Goal: Task Accomplishment & Management: Use online tool/utility

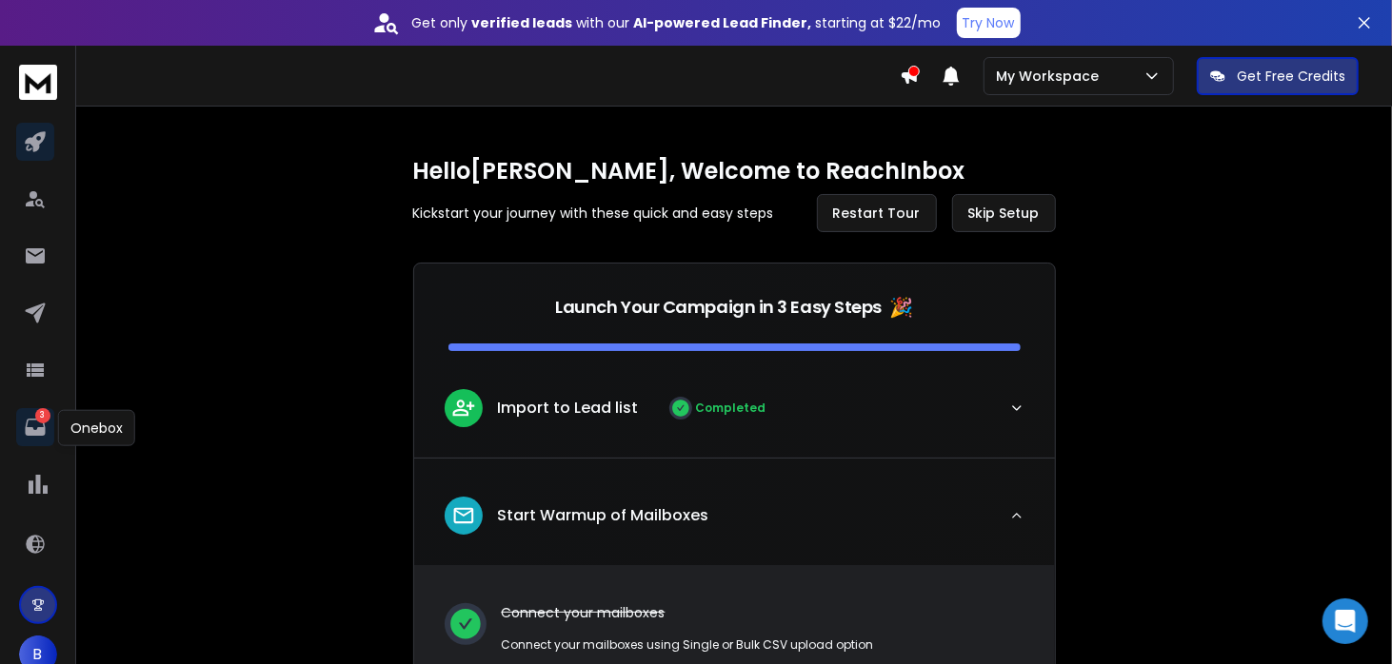
click at [49, 421] on link "3" at bounding box center [35, 427] width 38 height 38
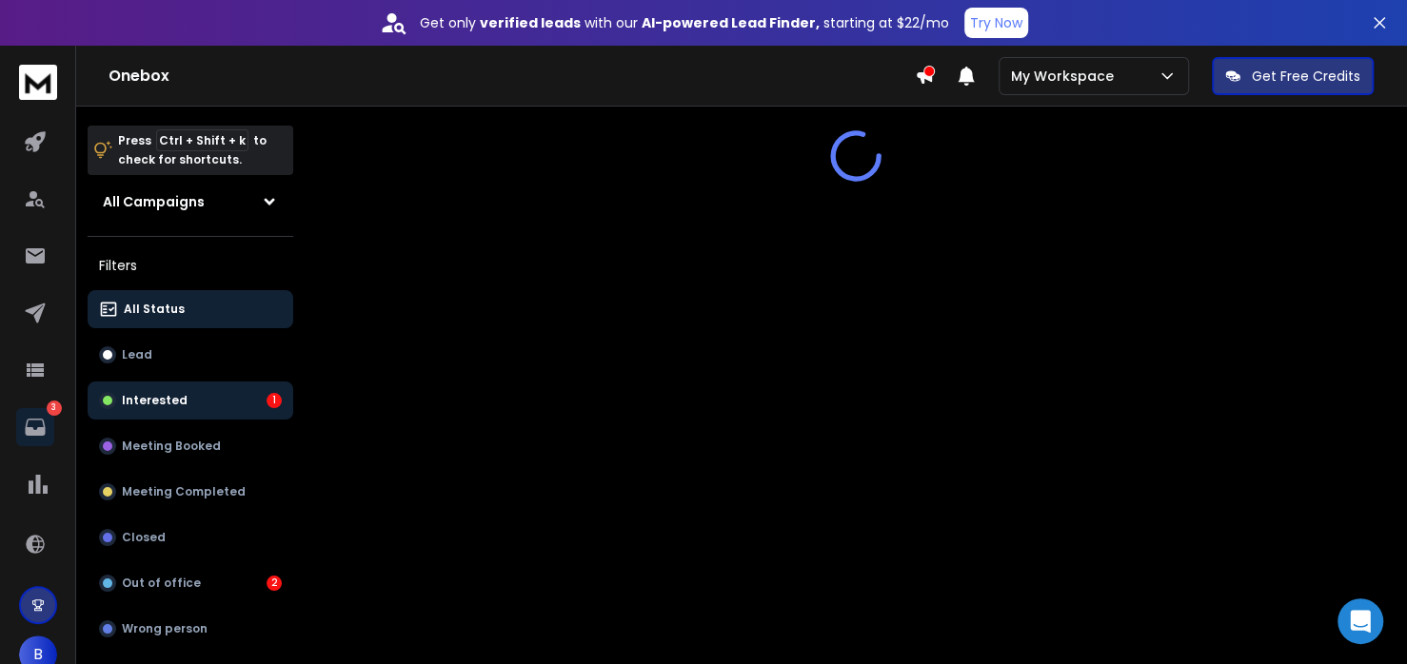
click at [164, 403] on p "Interested" at bounding box center [155, 400] width 66 height 15
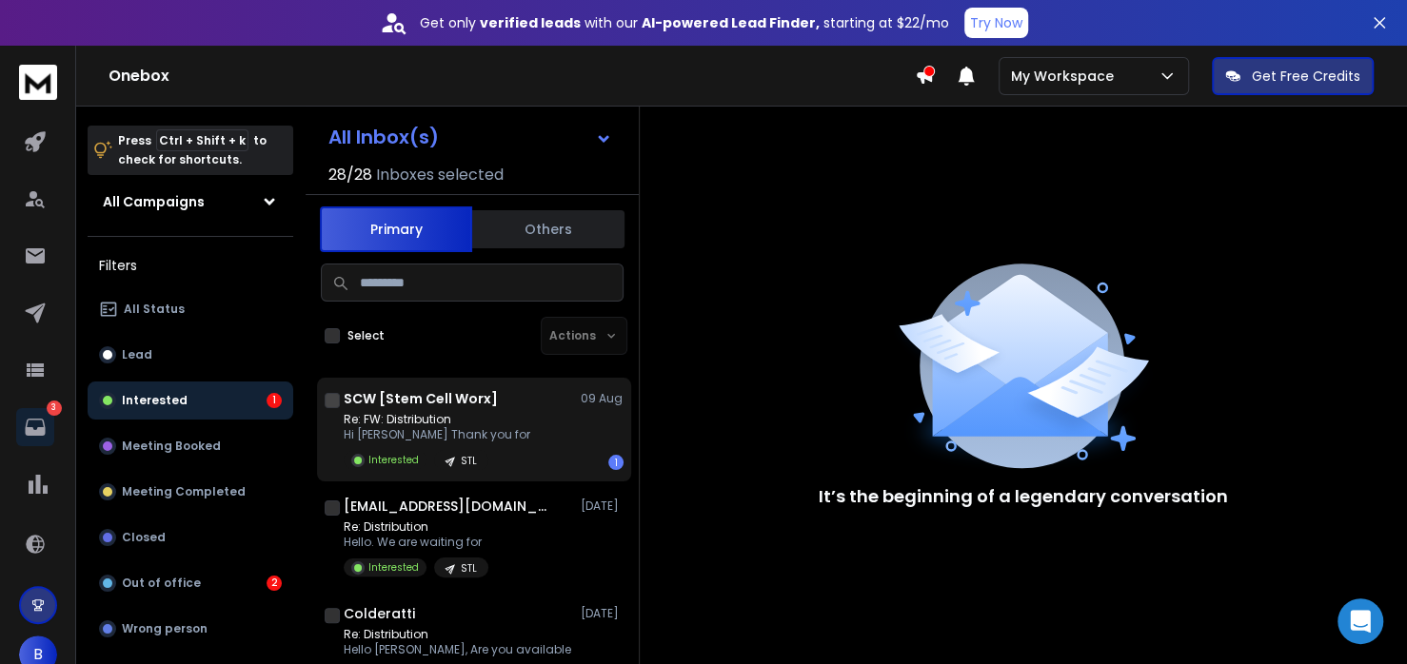
click at [517, 437] on div "Re: FW: Distribution Hi [PERSON_NAME] Thank you for Interested STL 1" at bounding box center [484, 441] width 280 height 58
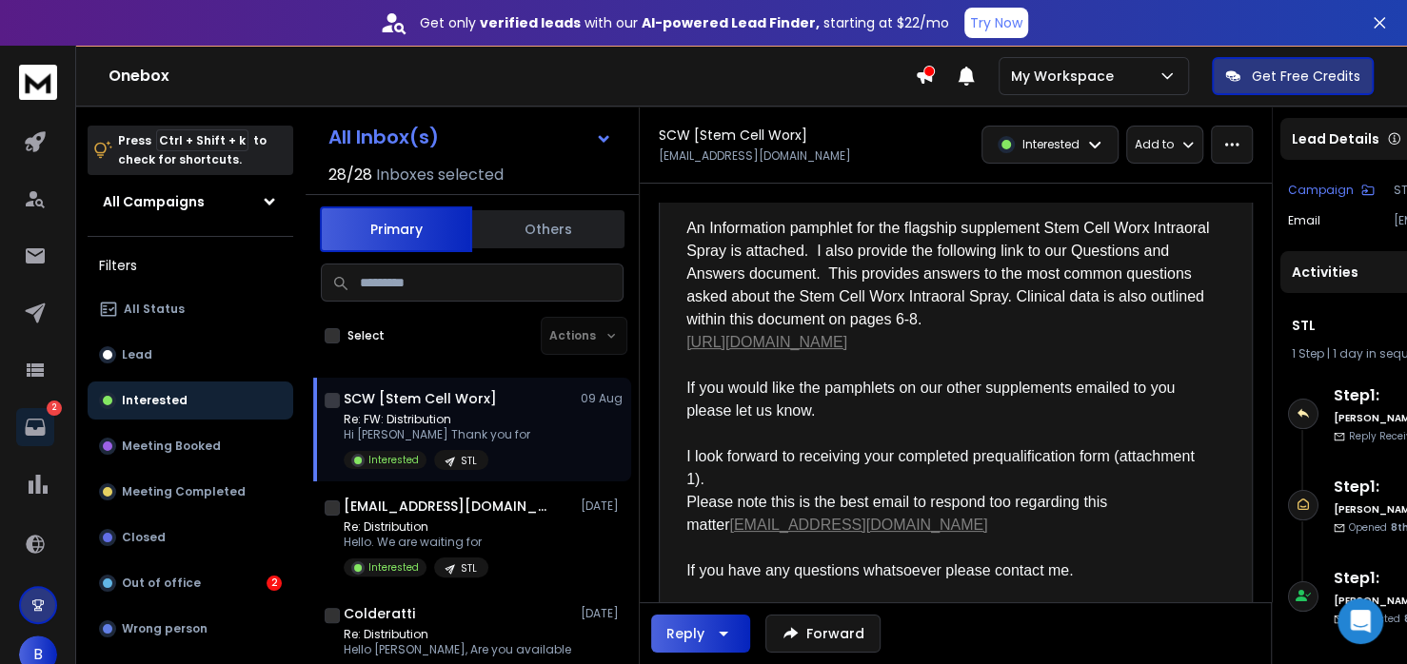
scroll to position [1713, 0]
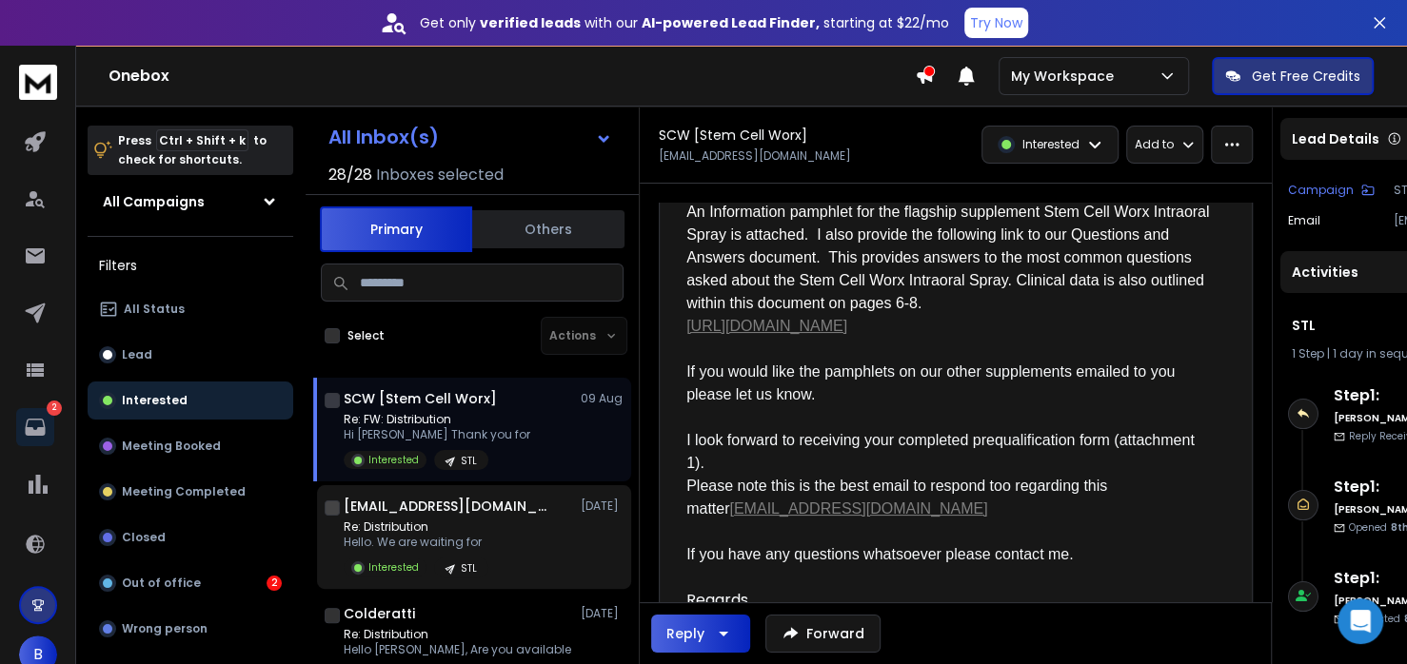
click at [465, 520] on p "Re: Distribution" at bounding box center [416, 527] width 145 height 15
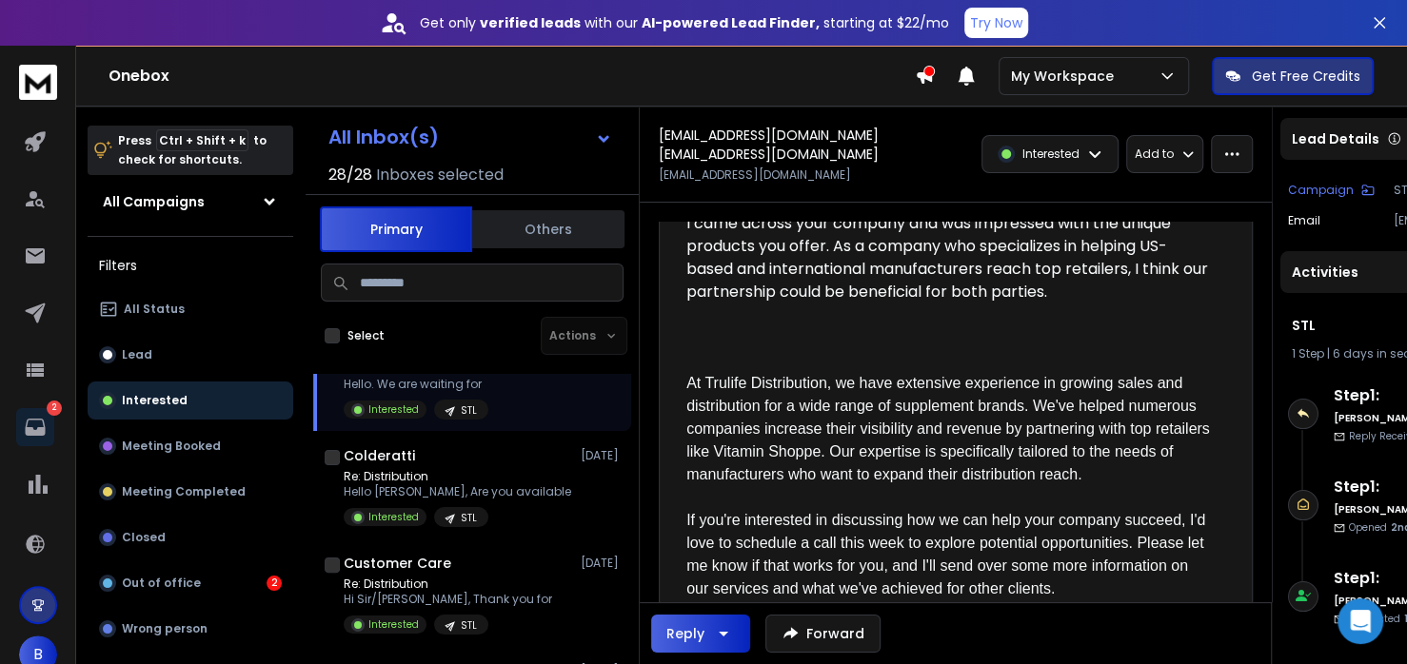
scroll to position [190, 0]
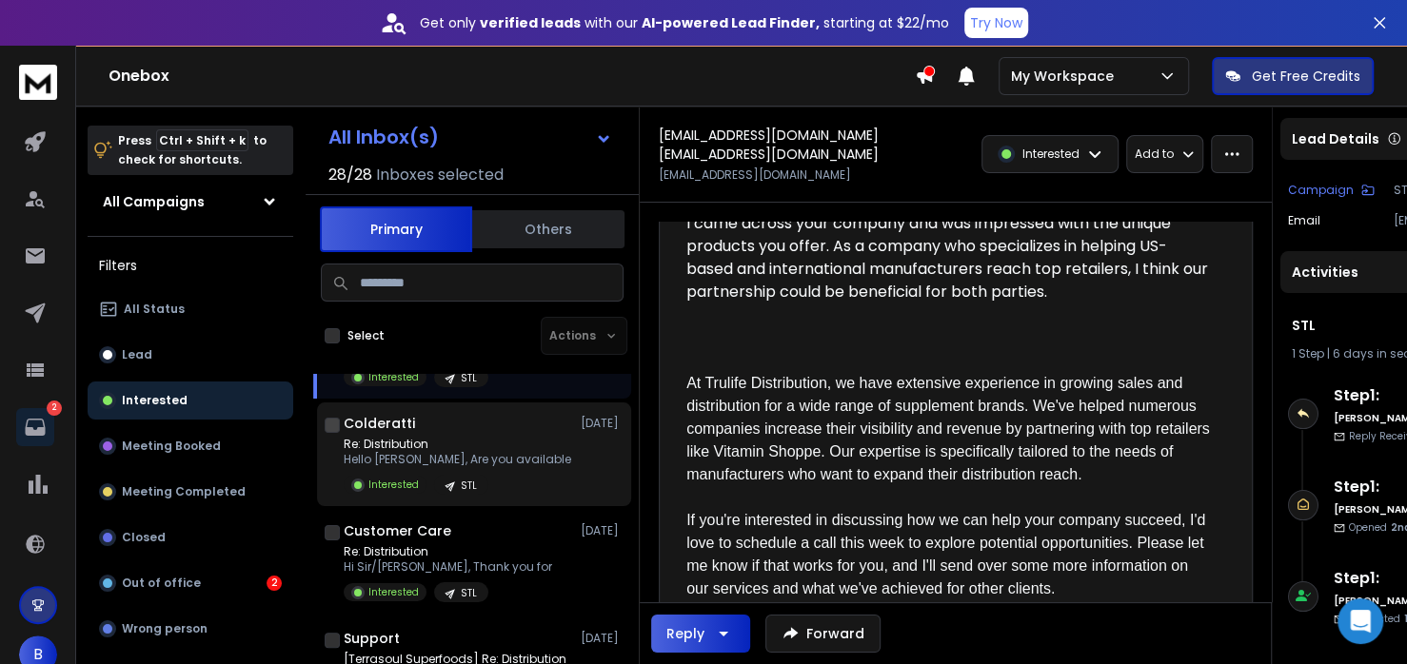
click at [525, 467] on div "Re: Distribution Hello [PERSON_NAME], Are you available Interested STL" at bounding box center [484, 466] width 280 height 58
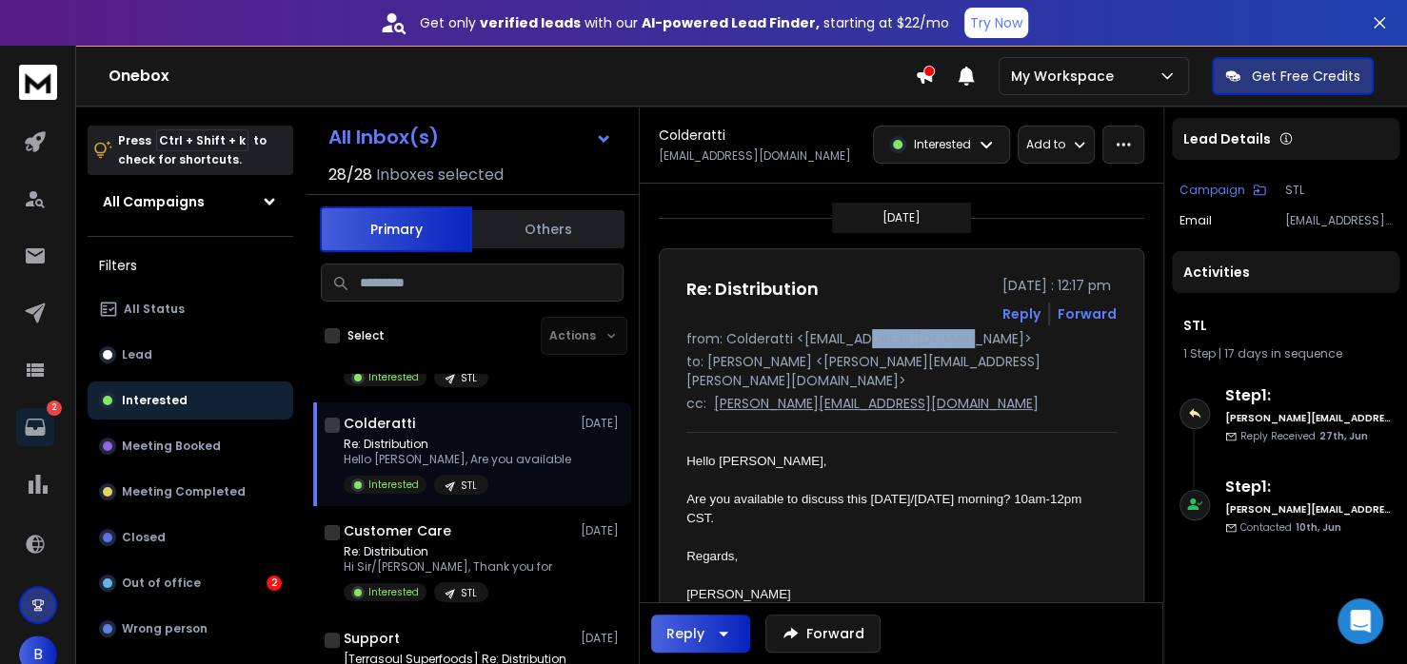
drag, startPoint x: 871, startPoint y: 338, endPoint x: 966, endPoint y: 339, distance: 95.2
click at [966, 339] on p "from: Colderatti <[EMAIL_ADDRESS][DOMAIN_NAME]>" at bounding box center [901, 338] width 430 height 19
copy p "[DOMAIN_NAME]"
click at [961, 145] on p "Interested" at bounding box center [942, 144] width 57 height 15
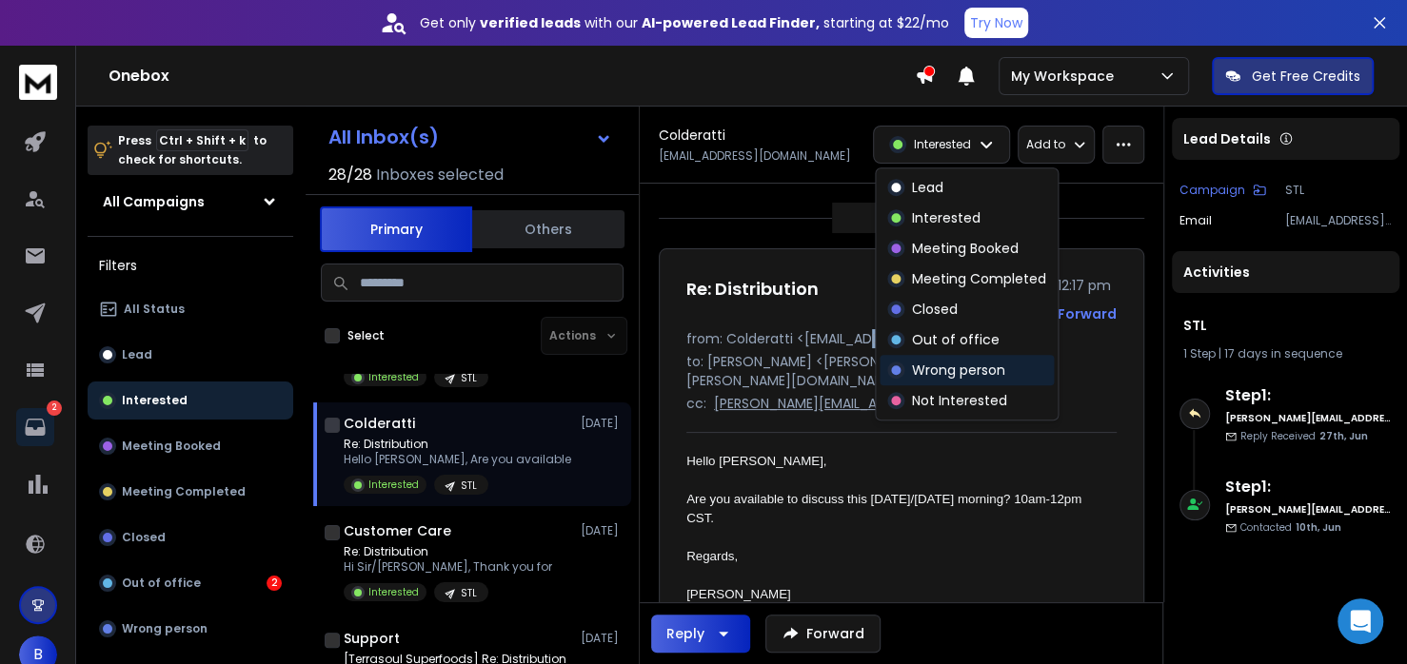
click at [940, 383] on div "Wrong person" at bounding box center [967, 370] width 174 height 30
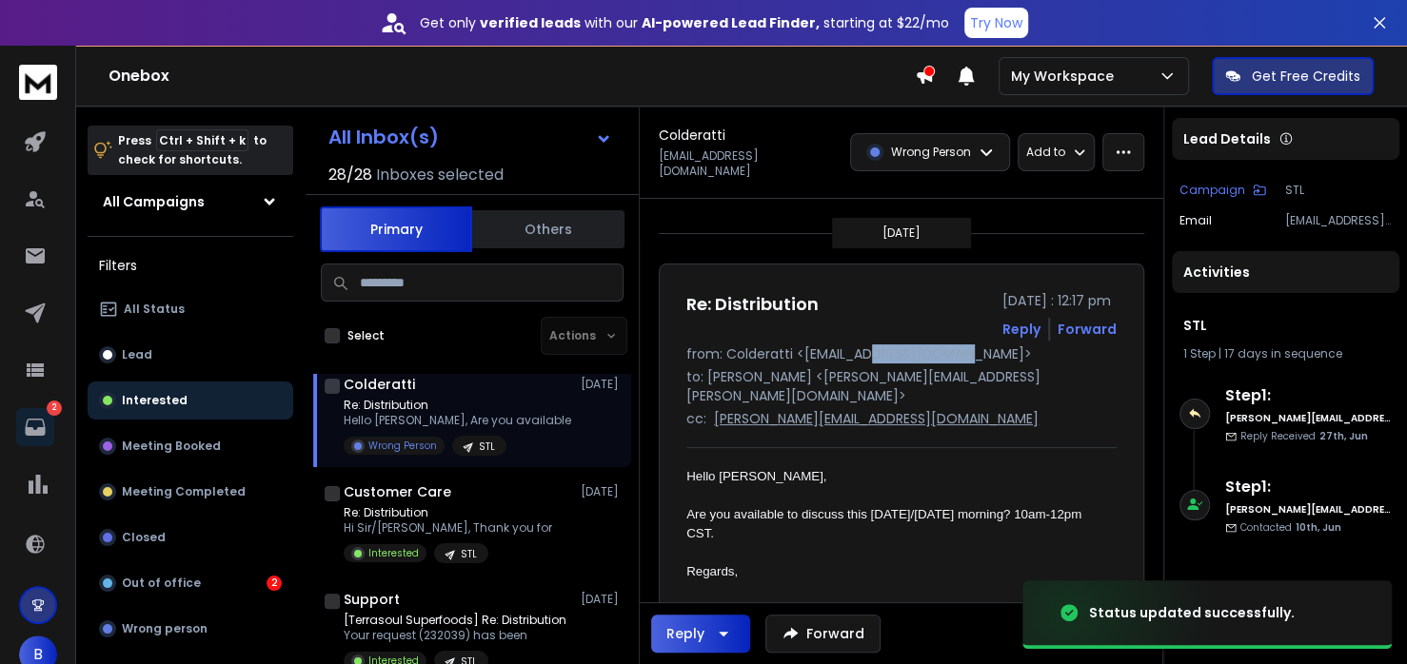
scroll to position [286, 0]
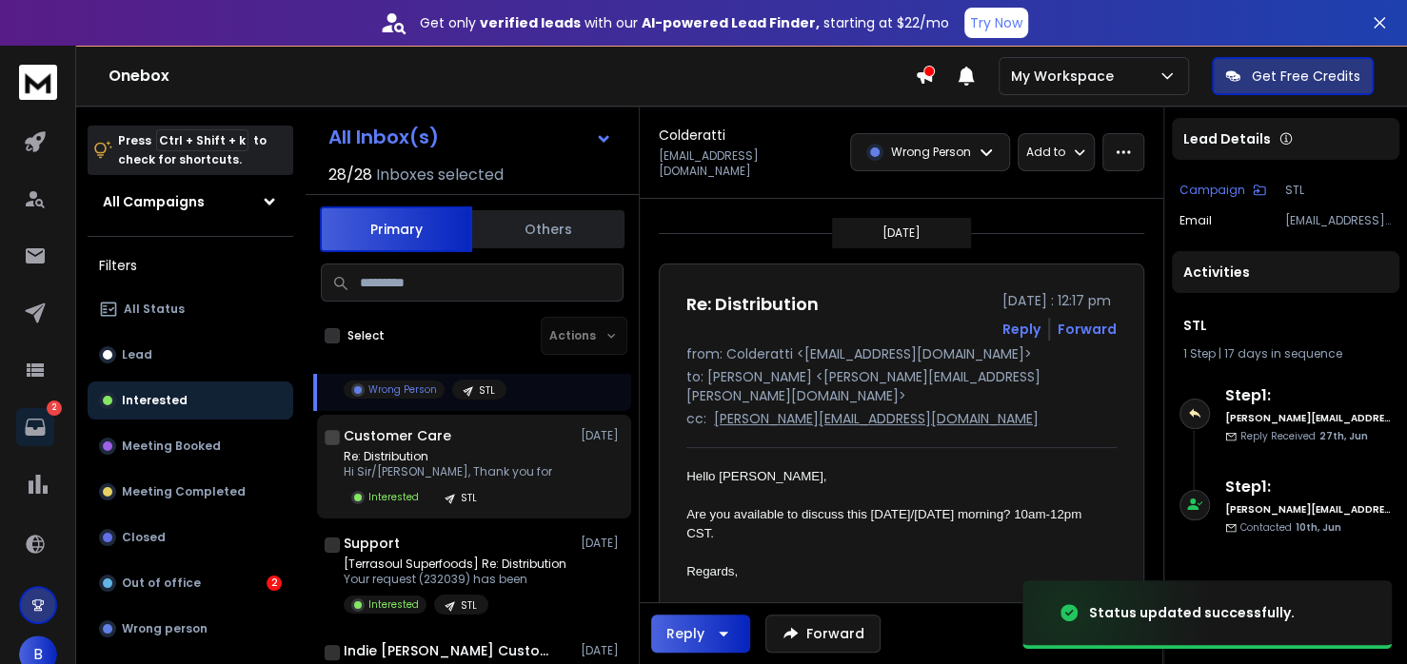
click at [505, 468] on div "Re: Distribution Hi Sir/[PERSON_NAME], Thank you for Interested STL" at bounding box center [484, 478] width 280 height 58
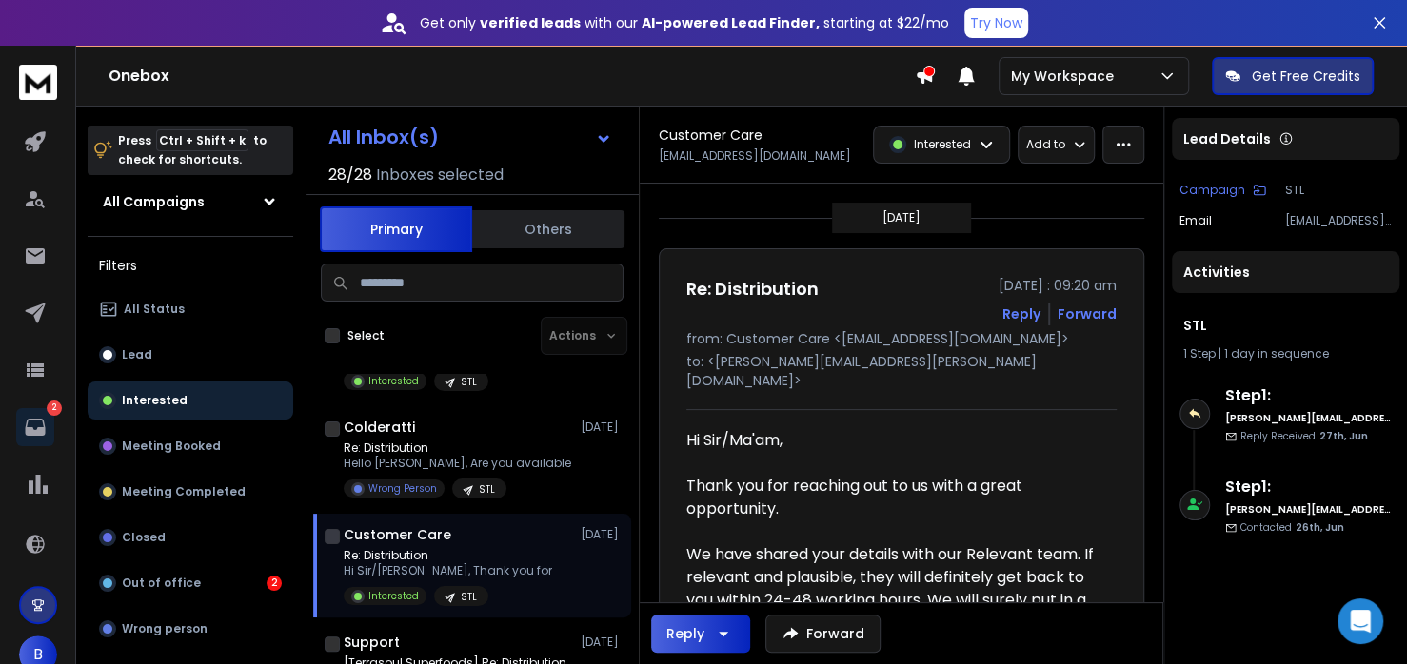
scroll to position [0, 0]
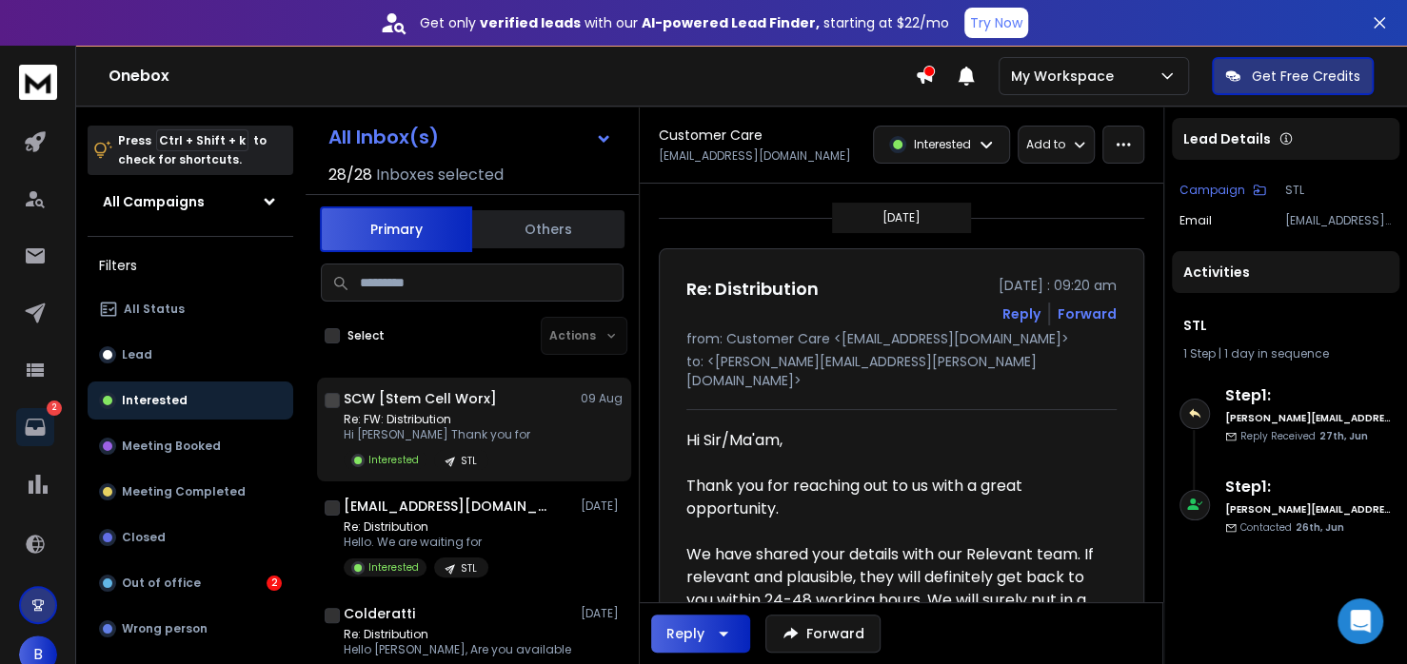
click at [524, 429] on div "Re: FW: Distribution Hi [PERSON_NAME] Thank you for Interested STL" at bounding box center [484, 441] width 280 height 58
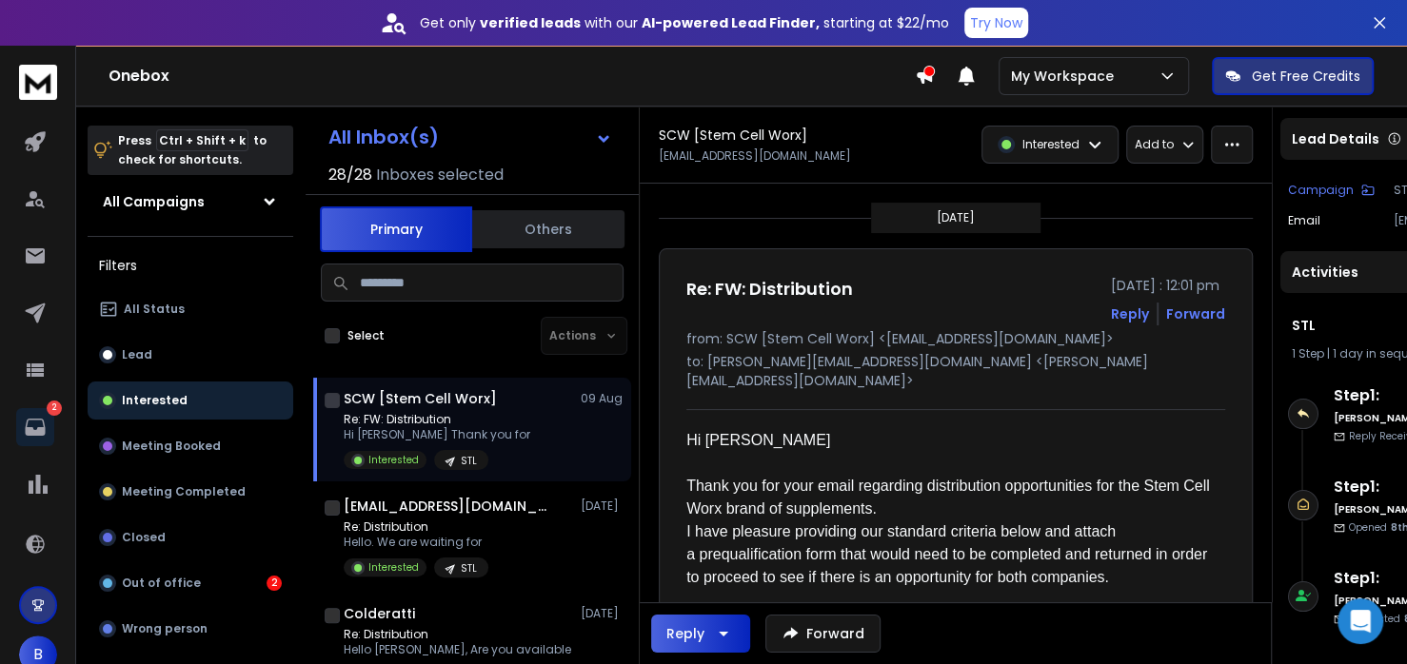
scroll to position [95, 0]
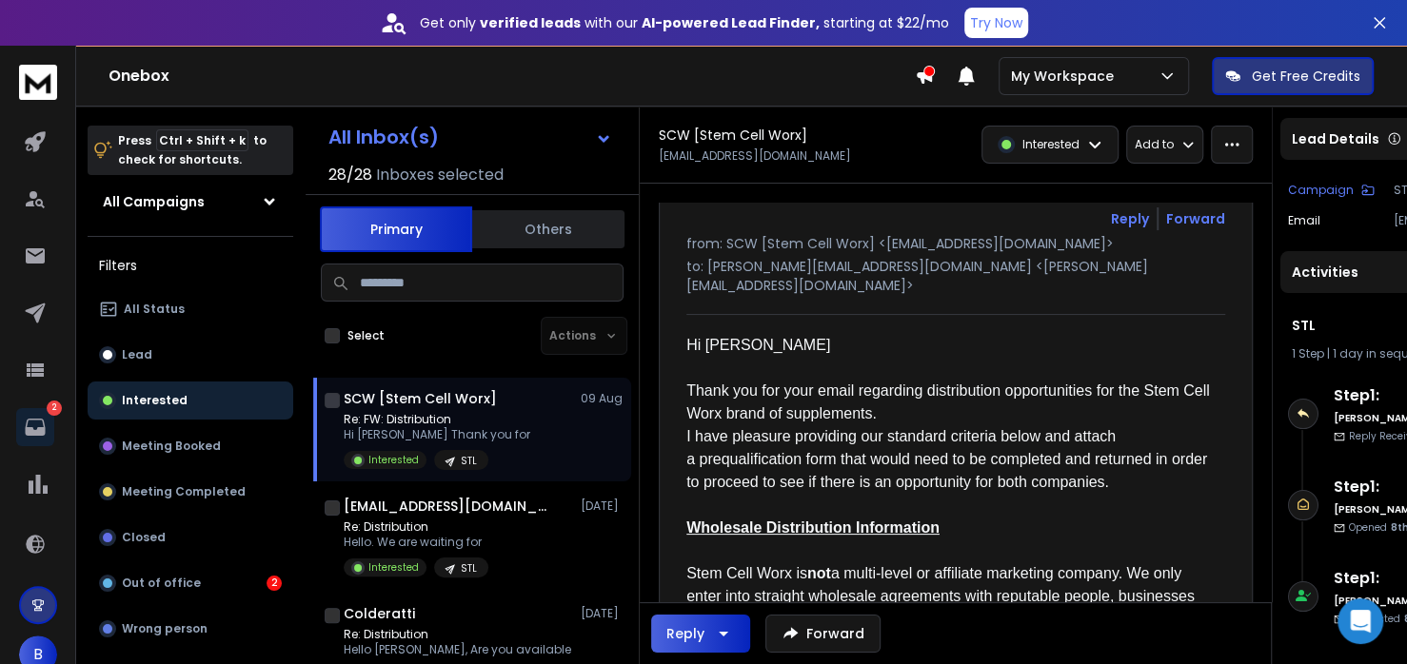
click at [1095, 146] on div "Interested" at bounding box center [1049, 145] width 135 height 36
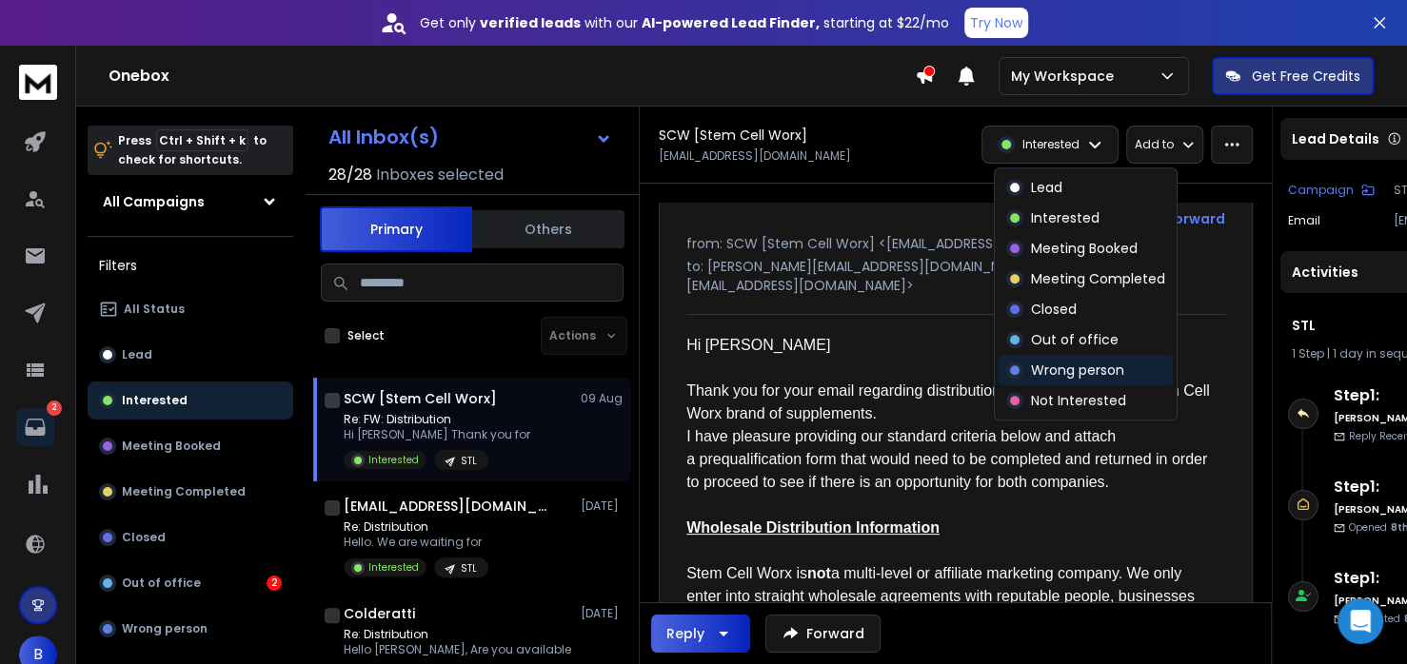
click at [1053, 371] on p "Wrong person" at bounding box center [1077, 370] width 93 height 19
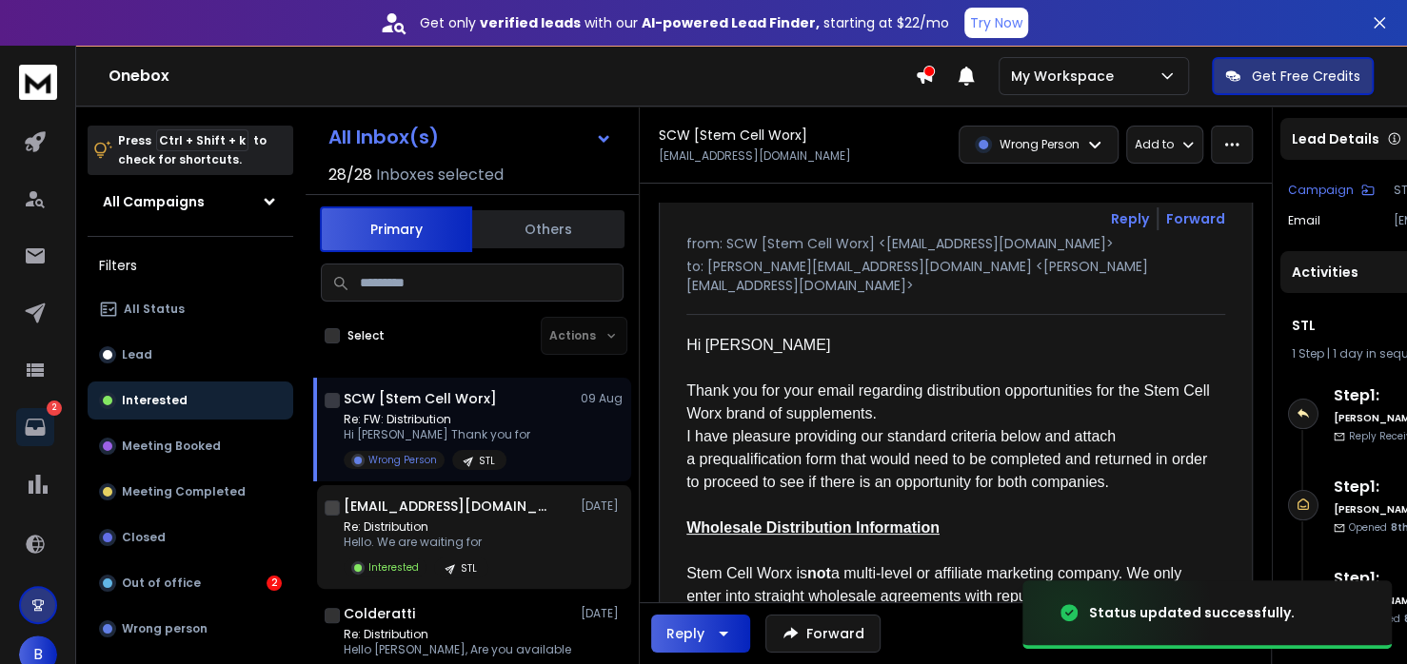
click at [476, 511] on h1 "[EMAIL_ADDRESS][DOMAIN_NAME] [EMAIL_ADDRESS][DOMAIN_NAME]" at bounding box center [448, 506] width 209 height 19
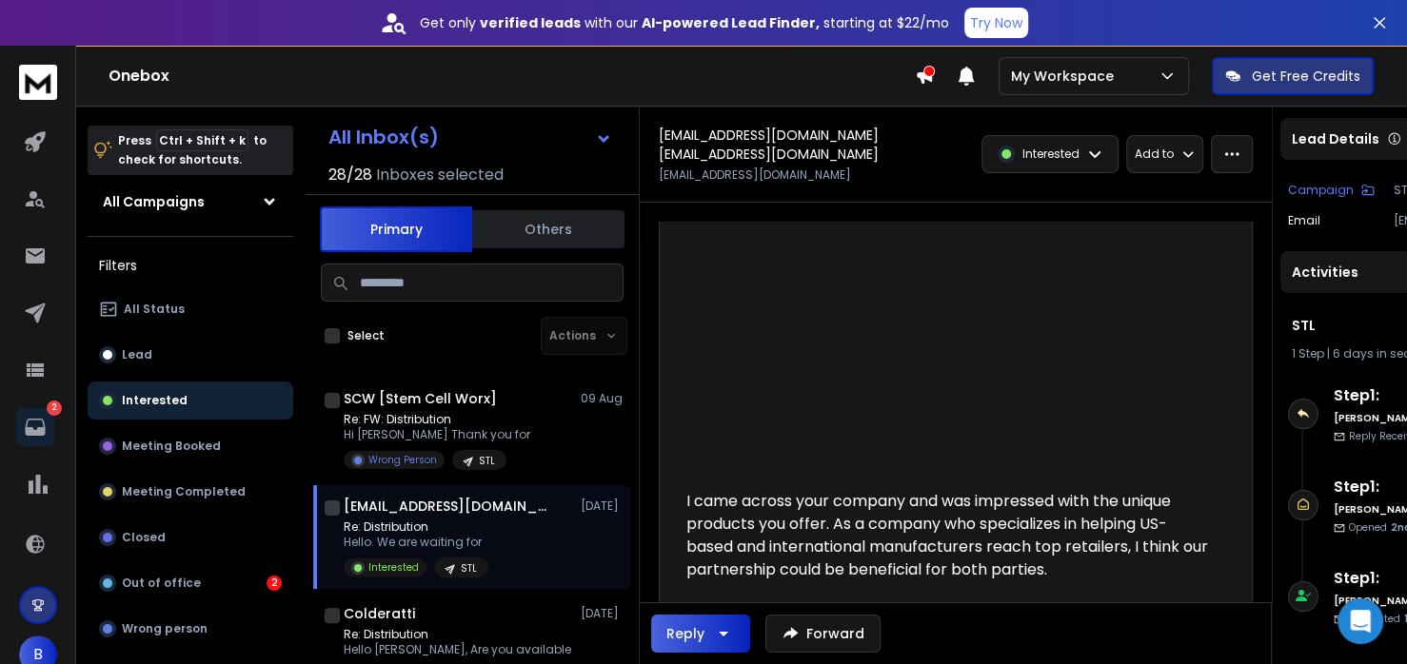
scroll to position [0, 0]
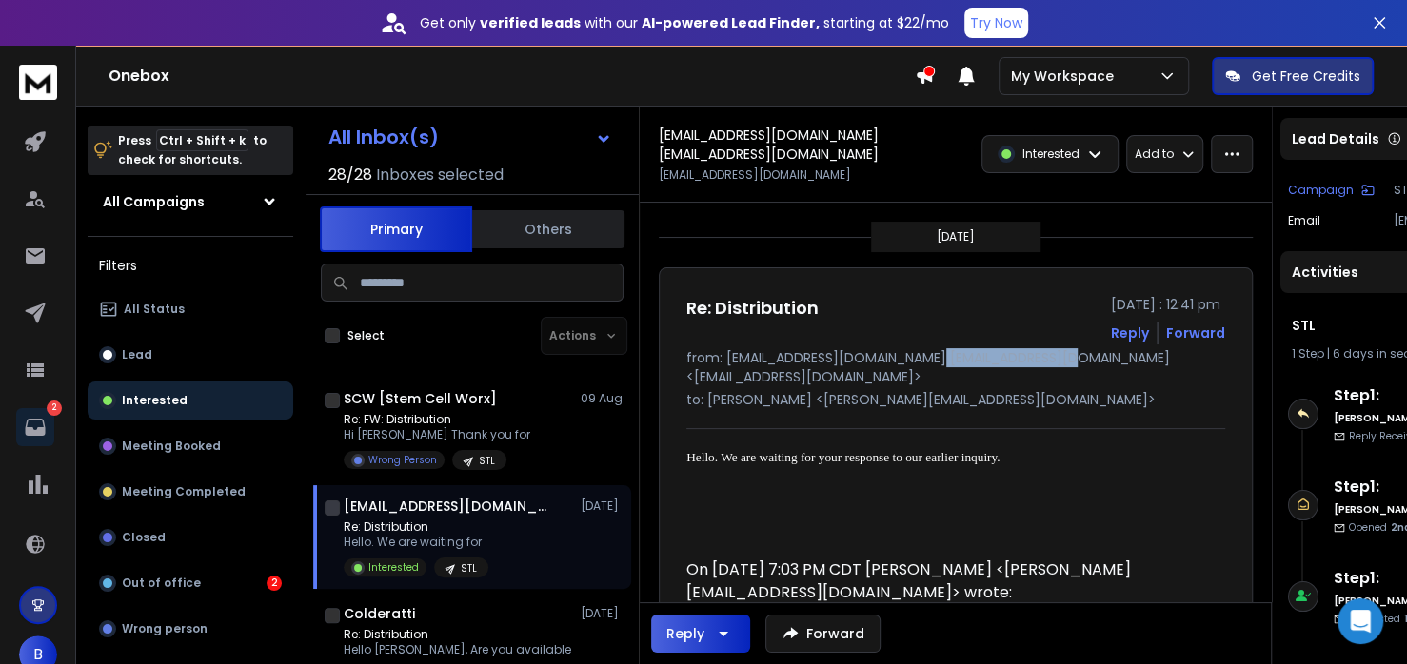
drag, startPoint x: 947, startPoint y: 357, endPoint x: 1072, endPoint y: 353, distance: 124.8
click at [1072, 353] on p "from: [EMAIL_ADDRESS][DOMAIN_NAME] [EMAIL_ADDRESS][DOMAIN_NAME] <[EMAIL_ADDRESS…" at bounding box center [955, 367] width 539 height 38
copy p "[DOMAIN_NAME]"
